Goal: Task Accomplishment & Management: Use online tool/utility

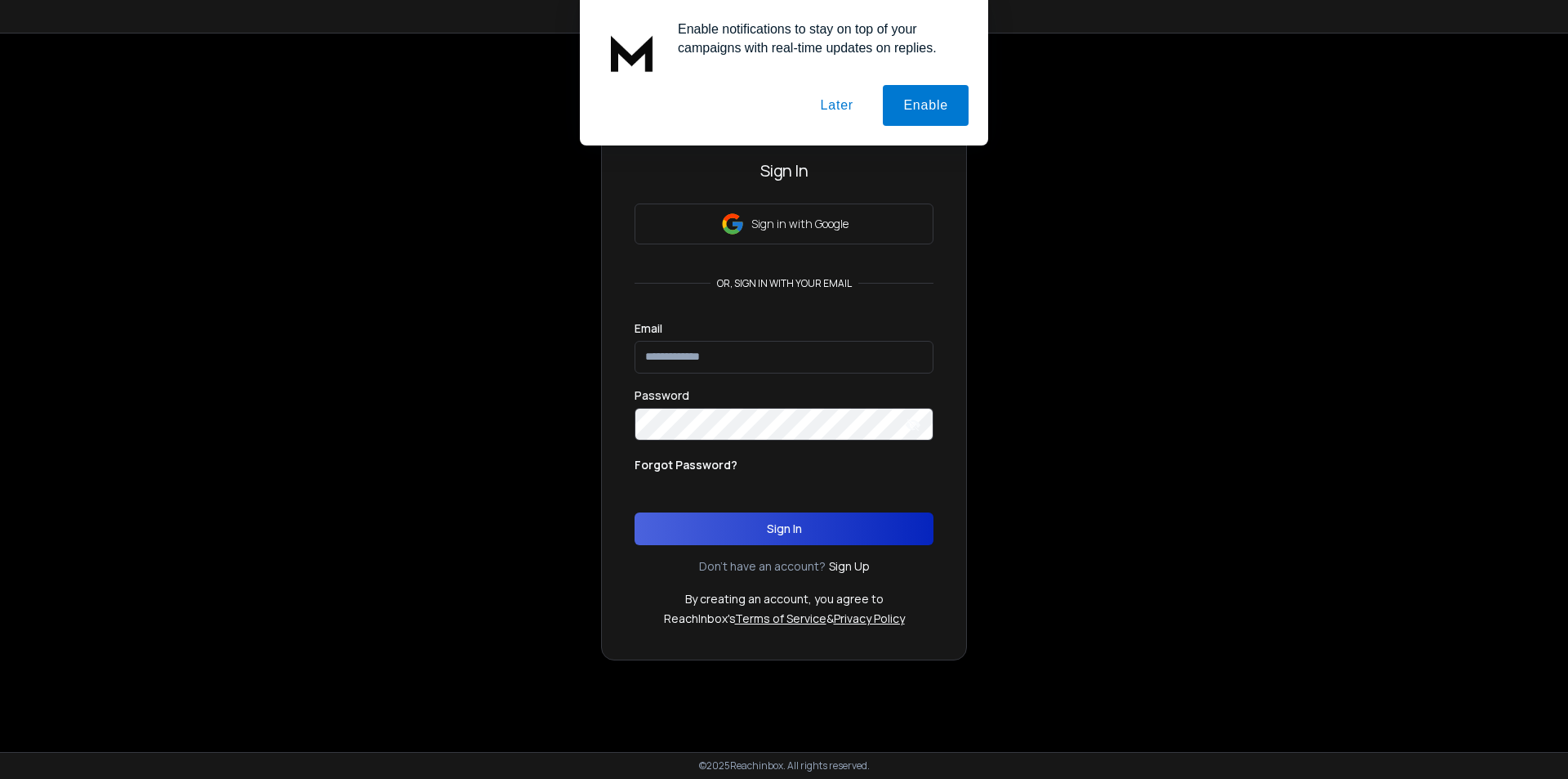
type input "**********"
click at [911, 425] on icon at bounding box center [913, 425] width 14 height 14
click at [928, 110] on button "Enable" at bounding box center [925, 106] width 86 height 41
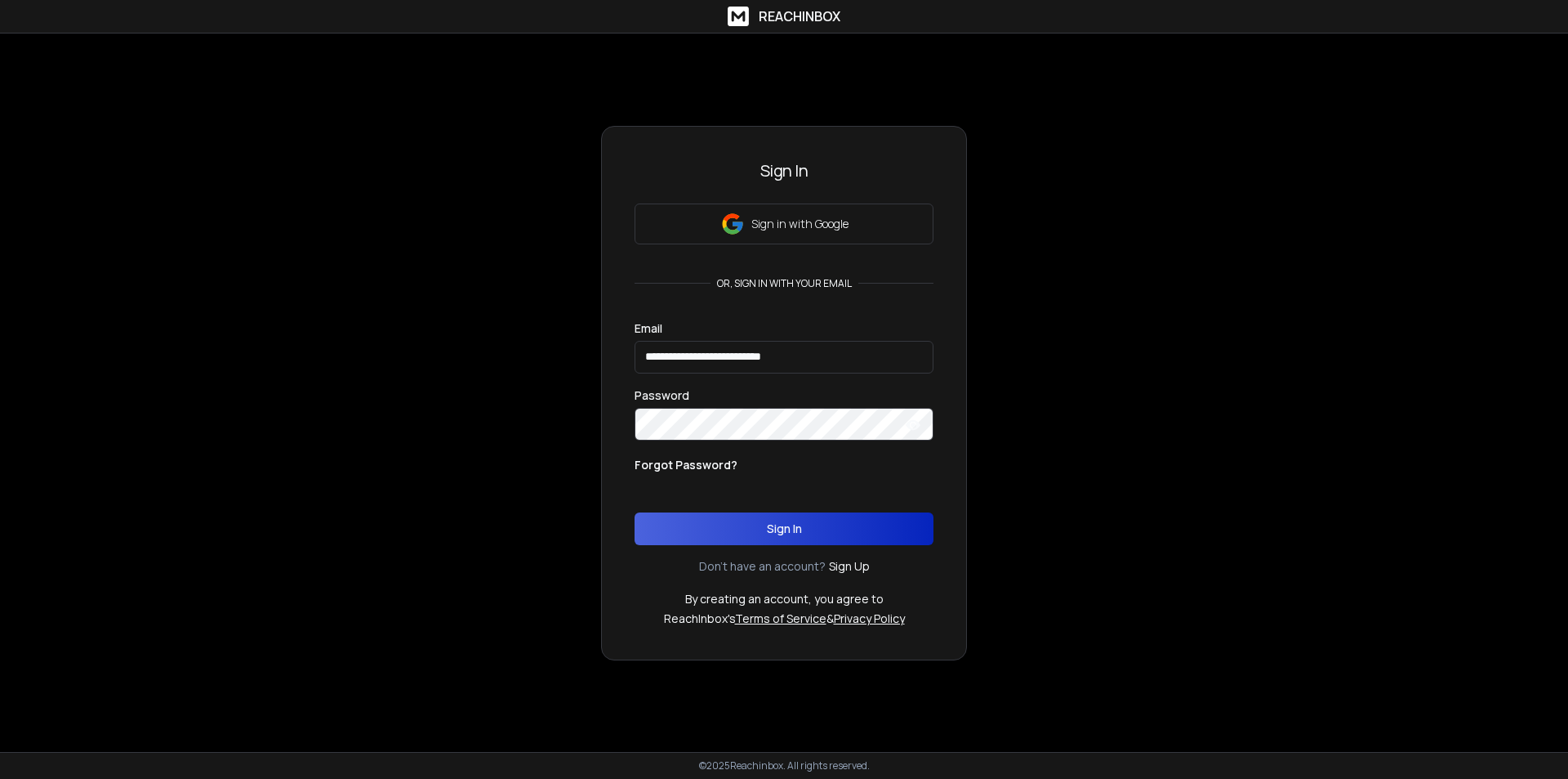
click at [802, 529] on button "Sign In" at bounding box center [784, 529] width 299 height 33
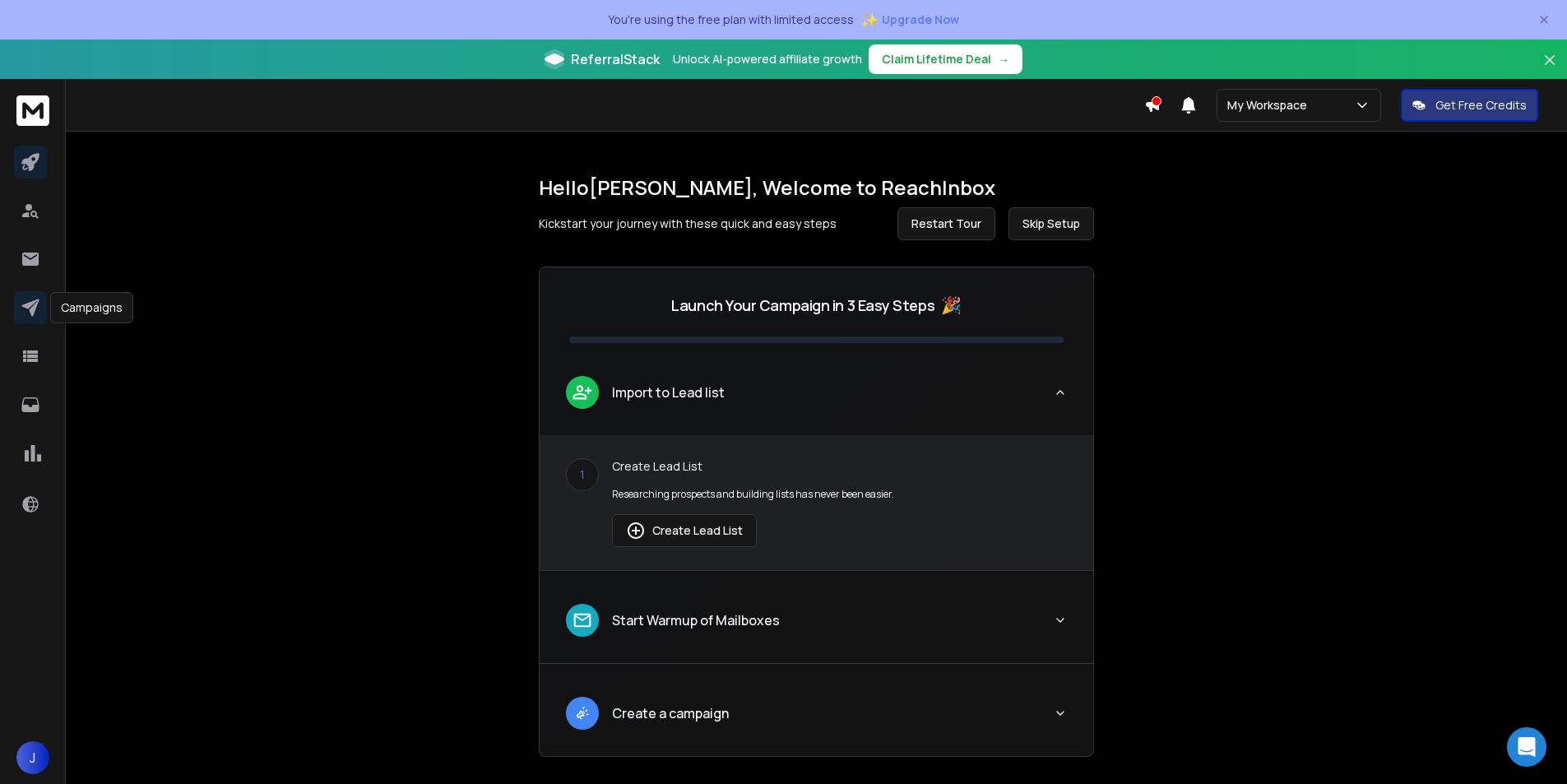
click at [39, 302] on icon at bounding box center [31, 308] width 20 height 20
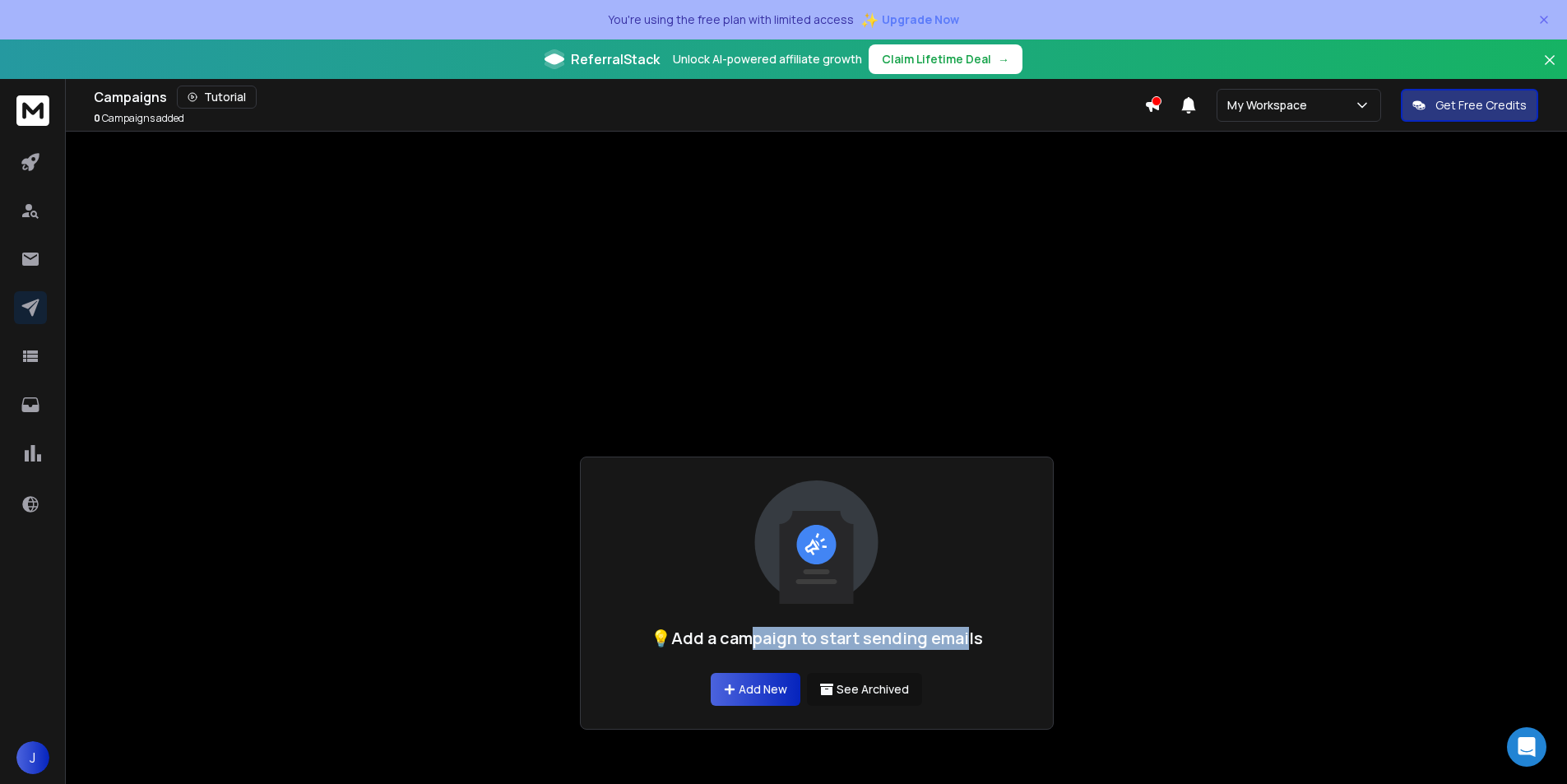
drag, startPoint x: 747, startPoint y: 642, endPoint x: 966, endPoint y: 644, distance: 219.0
click at [966, 644] on h1 "💡Add a campaign to start sending emails" at bounding box center [817, 638] width 332 height 23
click at [1548, 59] on icon "Close banner" at bounding box center [1550, 59] width 10 height 10
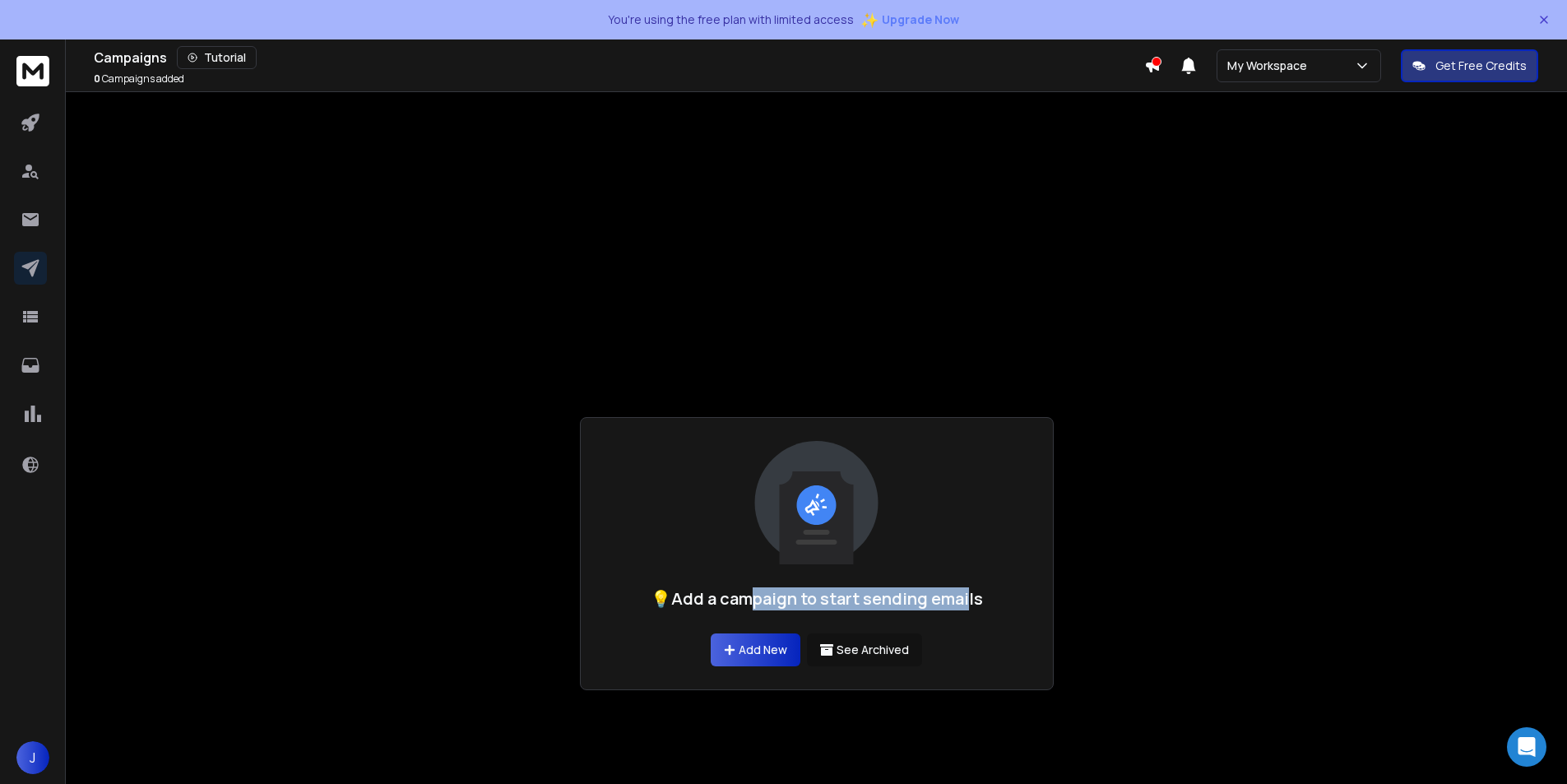
click at [1544, 20] on icon "Close notification" at bounding box center [1544, 19] width 6 height 6
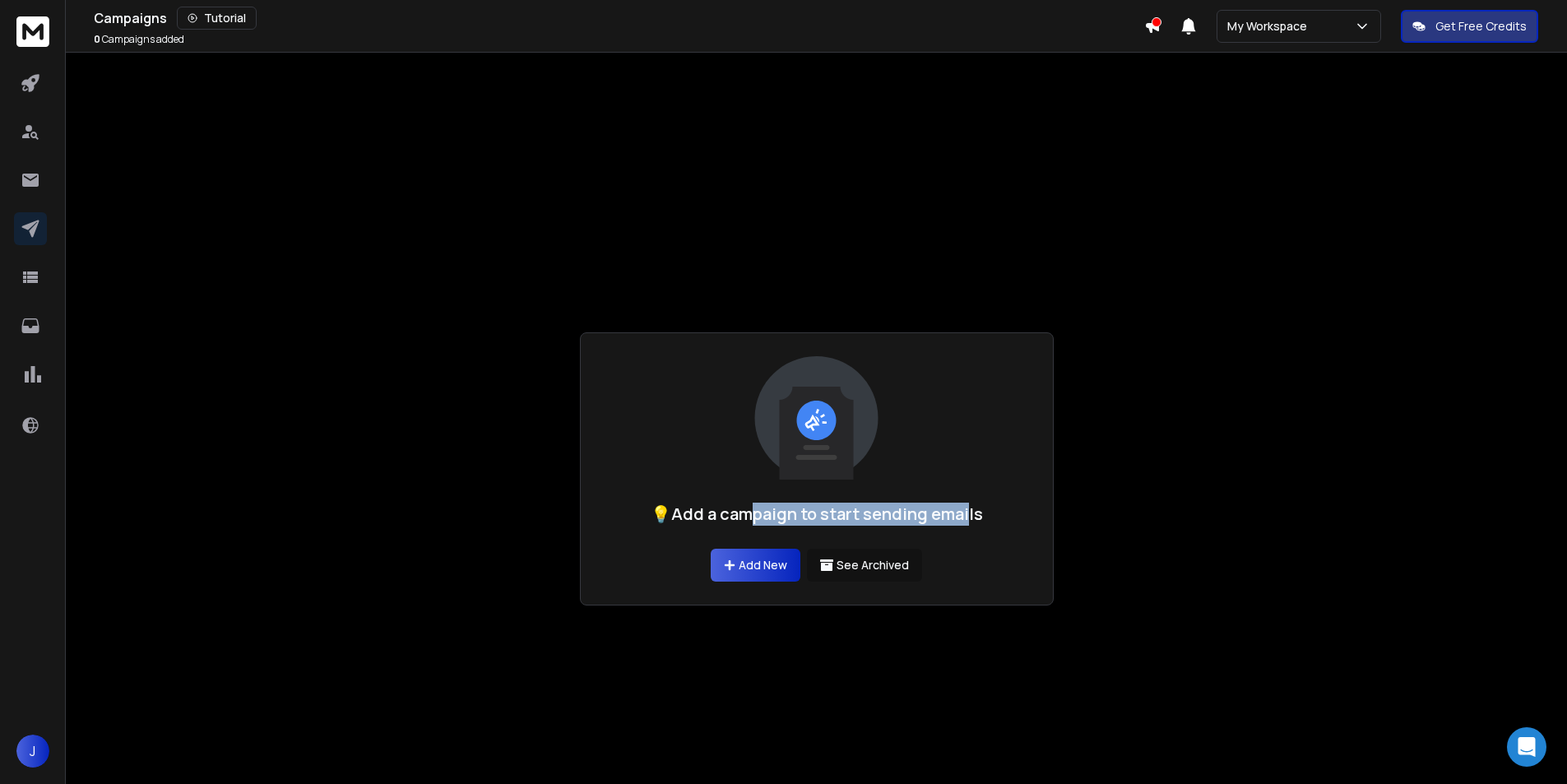
scroll to position [86, 0]
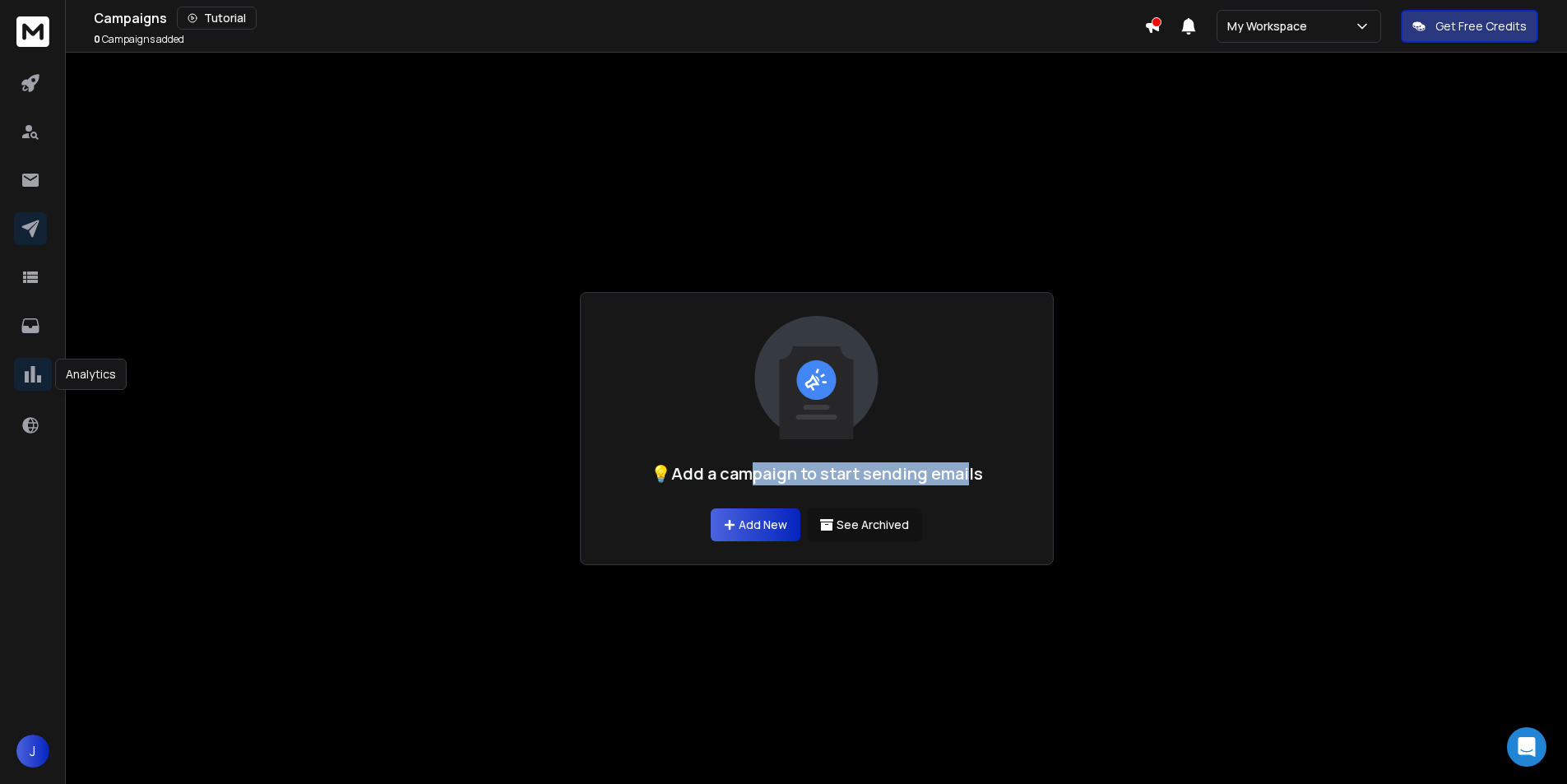
click at [27, 369] on icon at bounding box center [32, 374] width 24 height 24
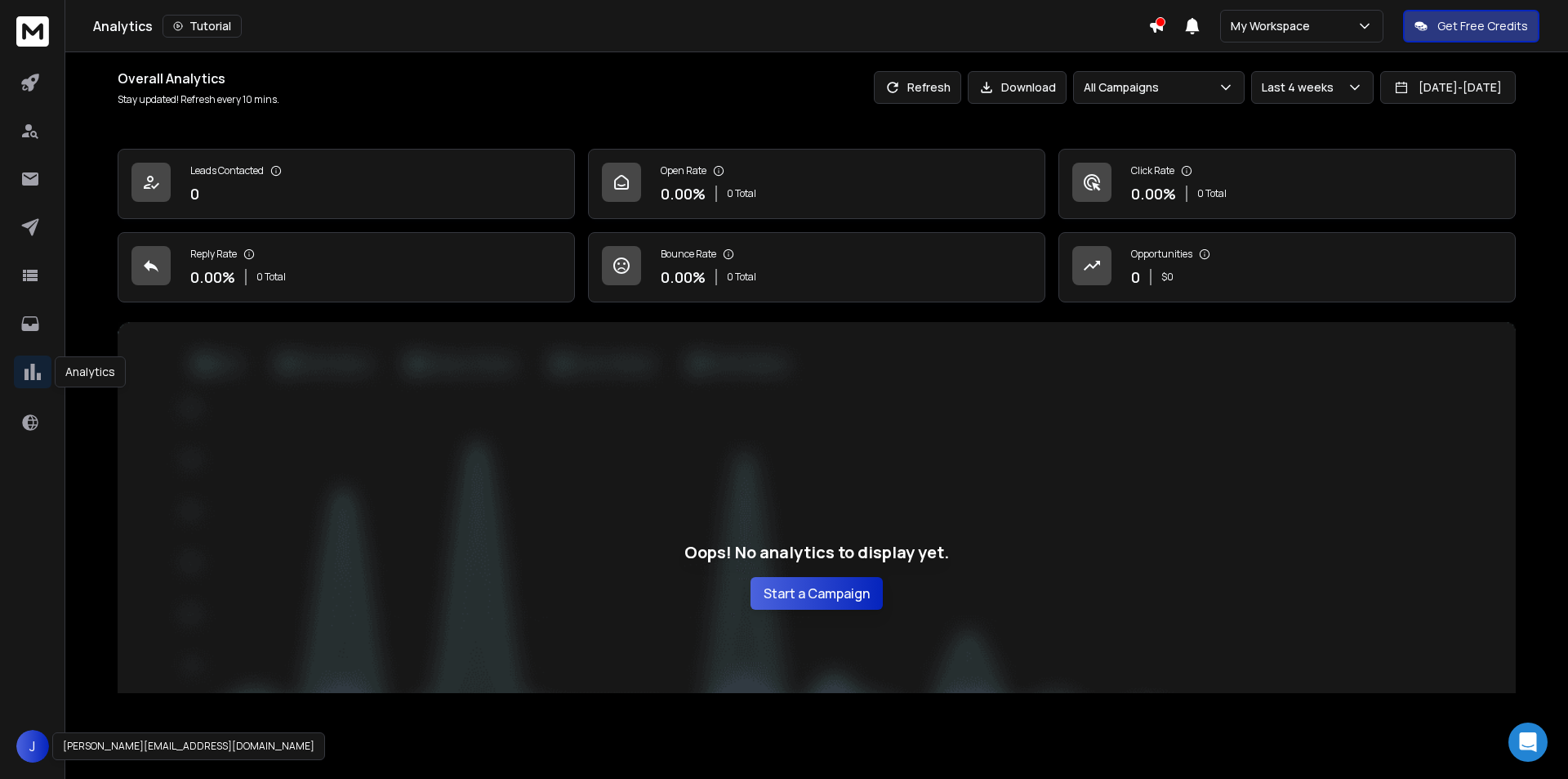
click at [40, 747] on span "J" at bounding box center [32, 746] width 33 height 33
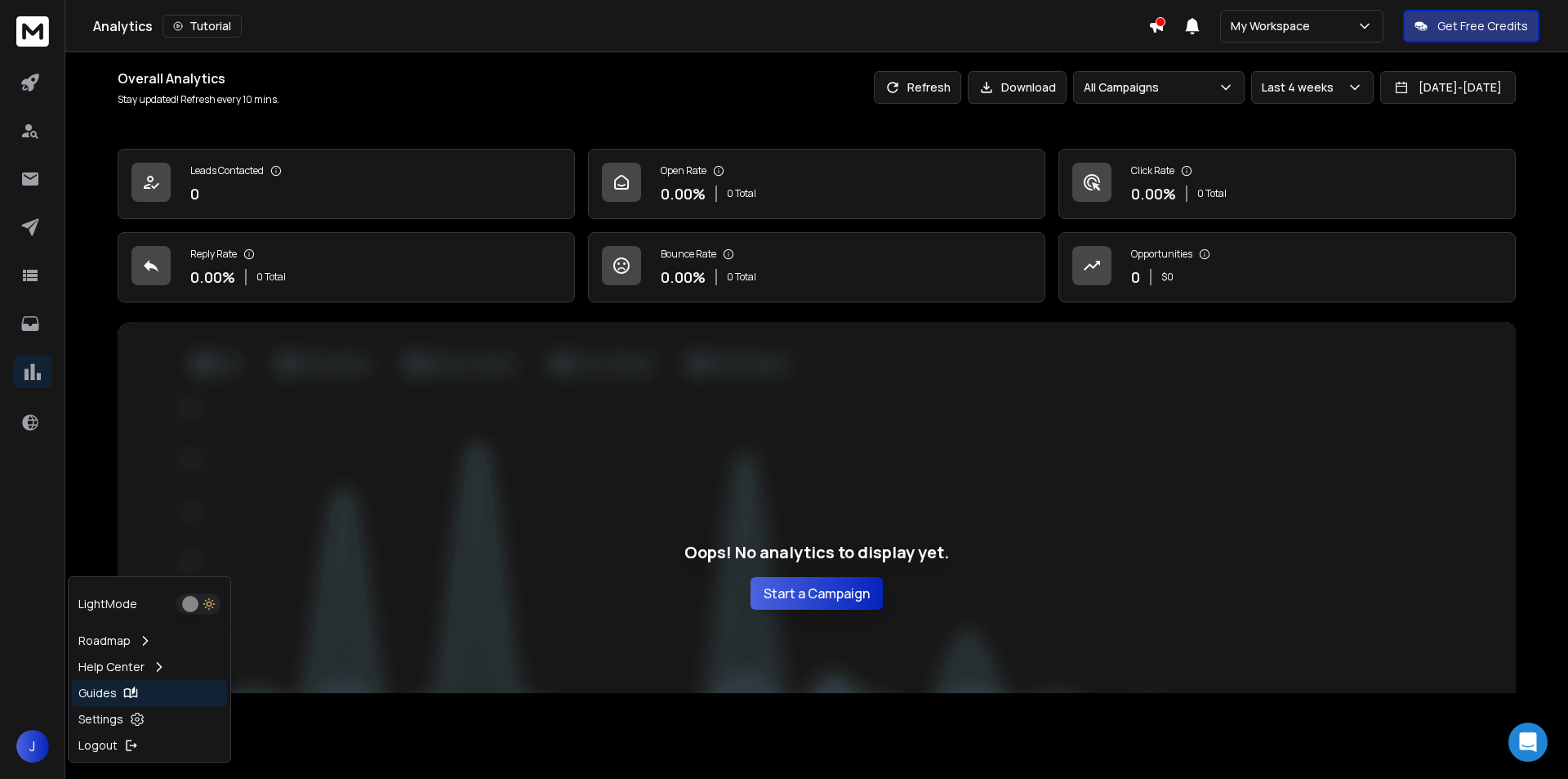
click at [1083, 429] on img at bounding box center [817, 575] width 1398 height 507
